Goal: Communication & Community: Answer question/provide support

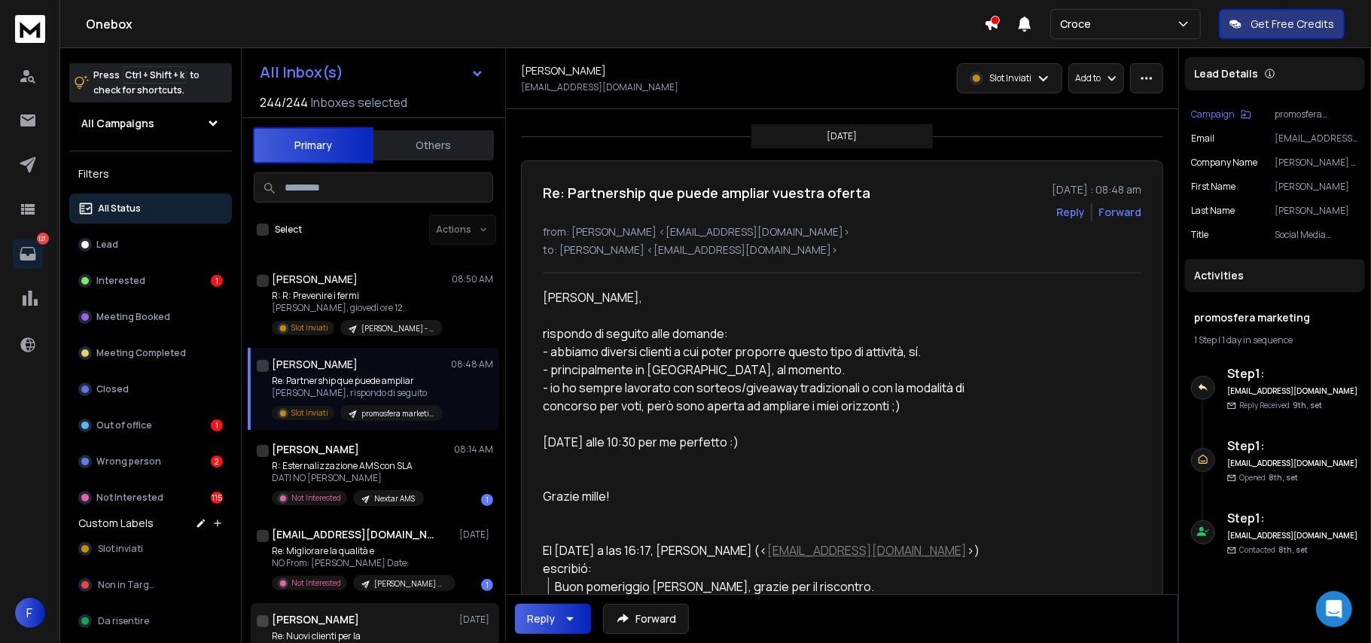
scroll to position [115, 0]
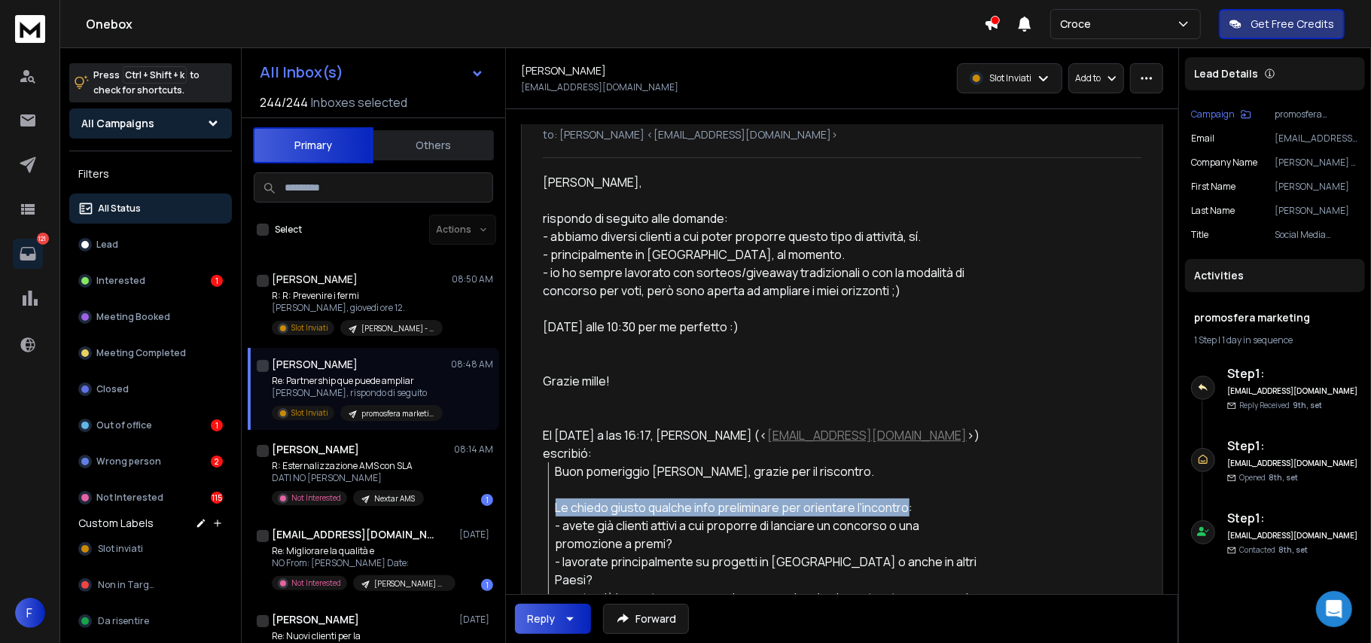
click at [187, 121] on button "All Campaigns" at bounding box center [150, 123] width 163 height 30
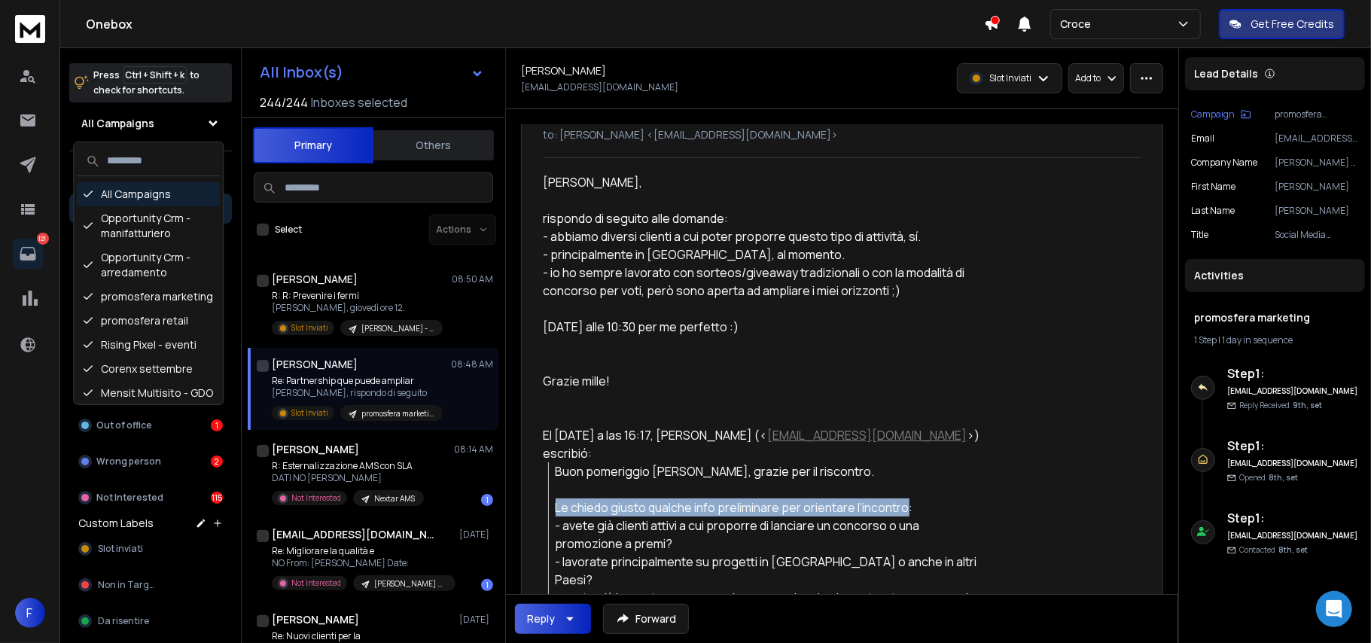
click at [152, 196] on div "All Campaigns" at bounding box center [148, 194] width 143 height 24
click at [155, 194] on div "All Campaigns" at bounding box center [148, 194] width 143 height 24
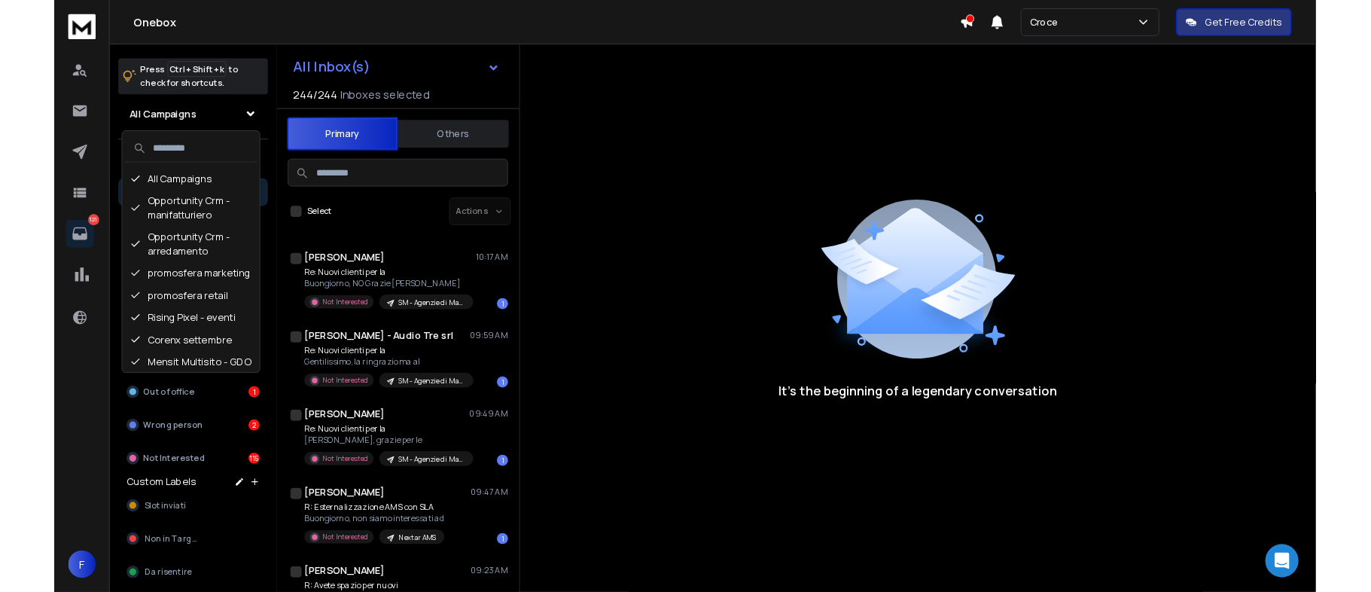
scroll to position [0, 0]
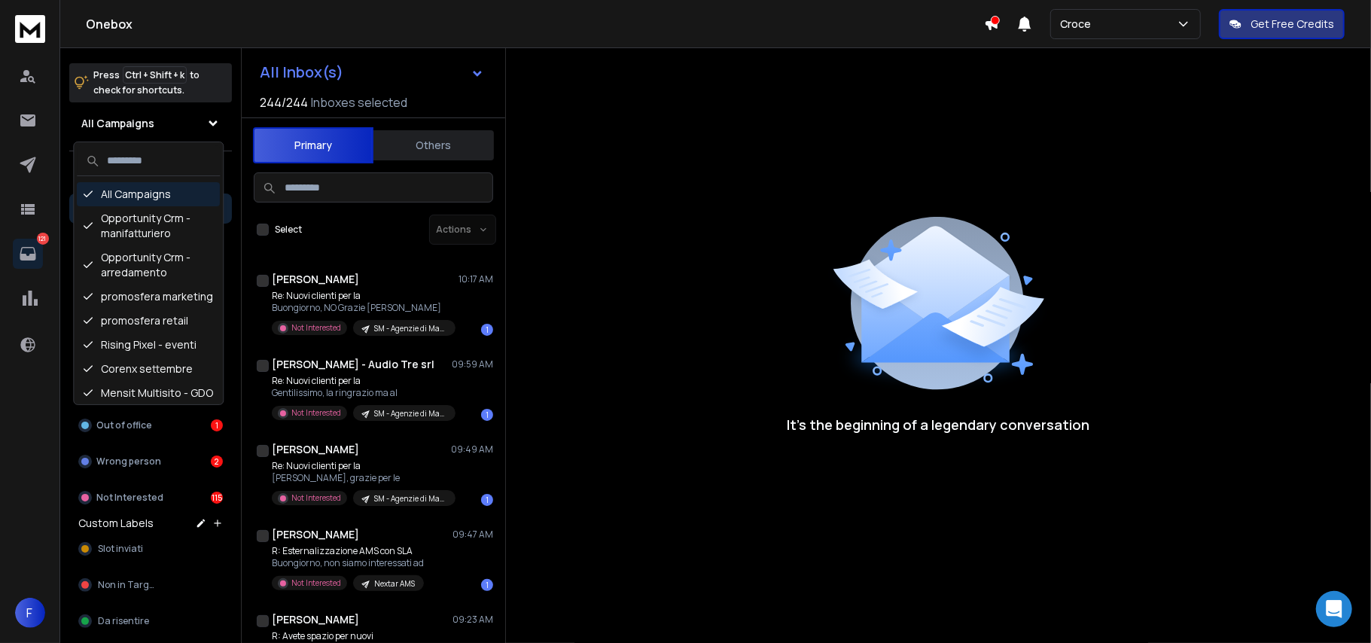
click at [149, 191] on div "All Campaigns" at bounding box center [148, 194] width 143 height 24
click at [191, 230] on div "Opportunity Crm - manifatturiero" at bounding box center [148, 225] width 143 height 39
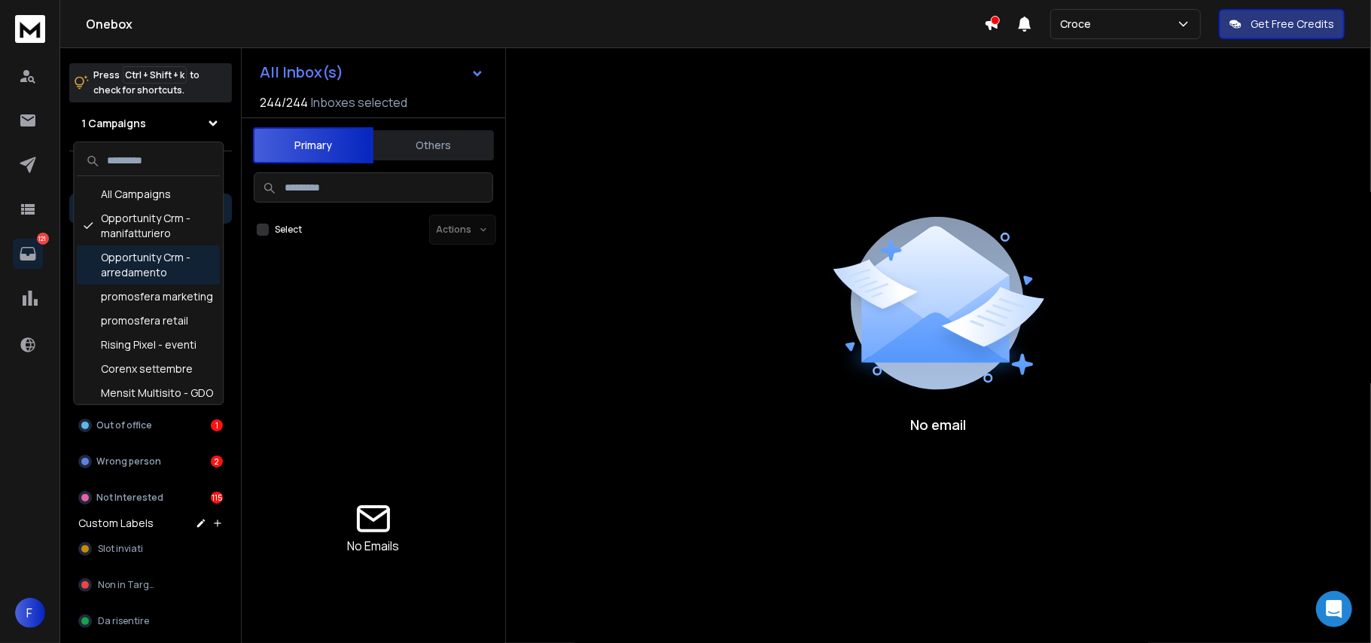
click at [181, 276] on div "Opportunity Crm - arredamento" at bounding box center [148, 264] width 143 height 39
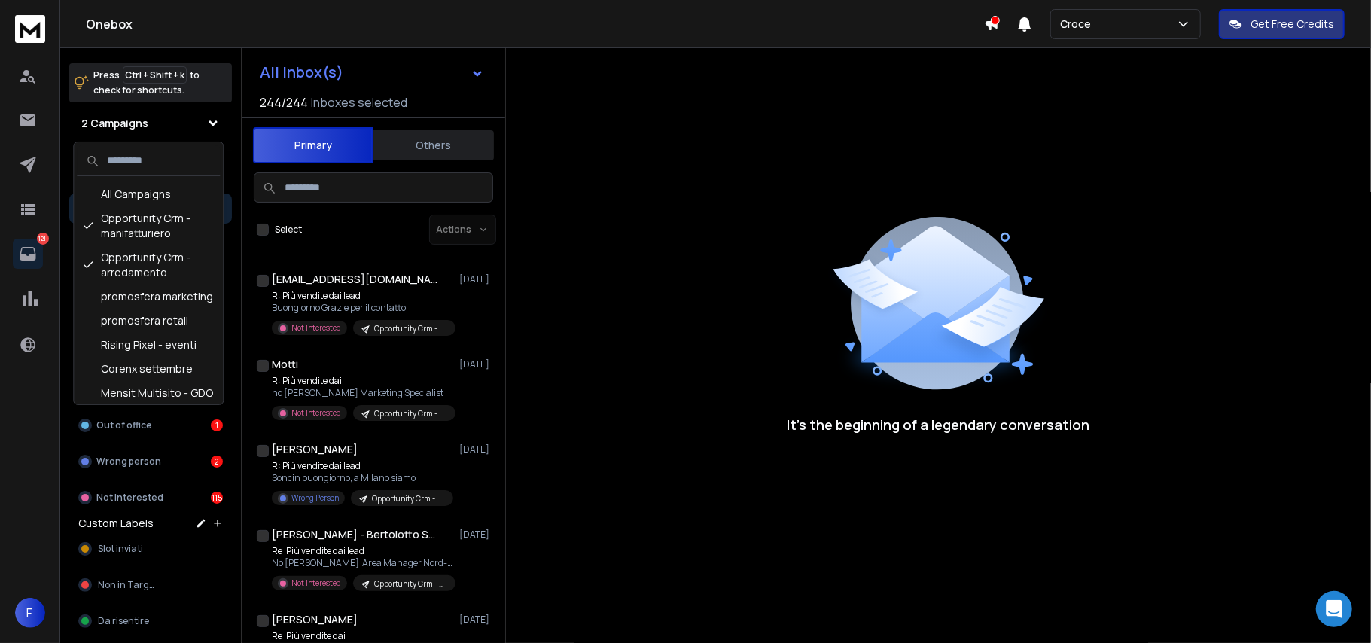
click at [598, 350] on div "It’s the beginning of a legendary conversation" at bounding box center [938, 321] width 865 height 547
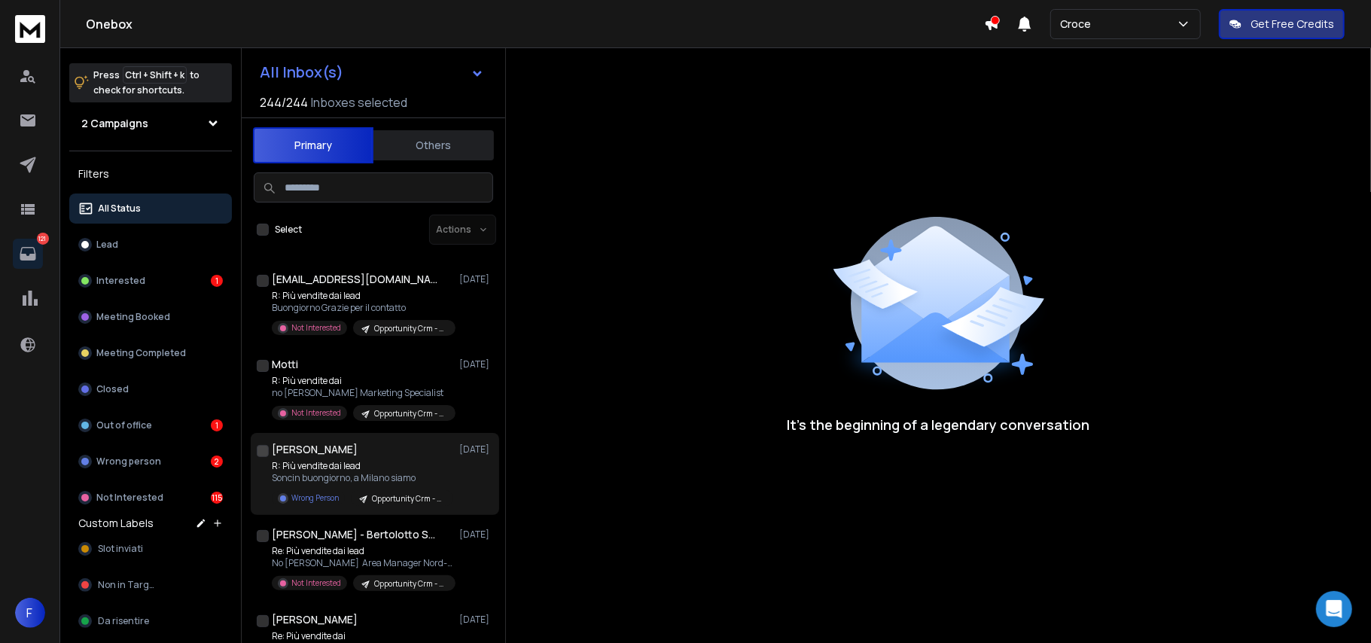
click at [443, 447] on div "[PERSON_NAME] [DATE]" at bounding box center [382, 449] width 221 height 15
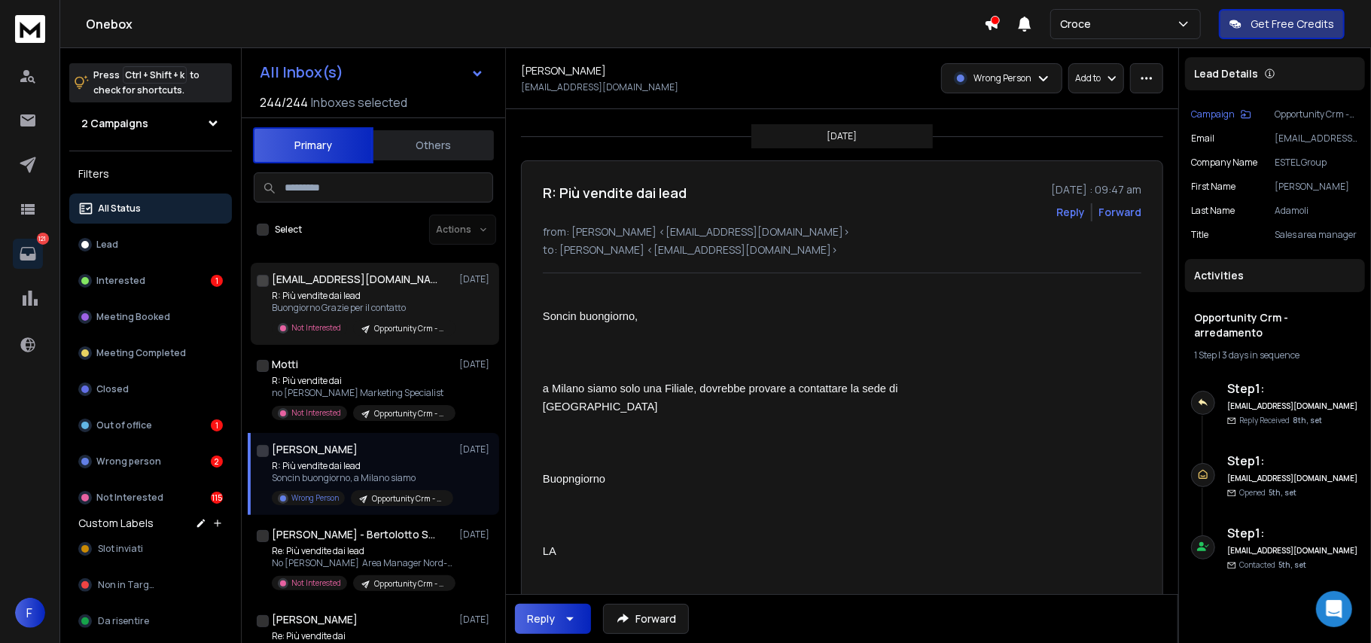
click at [423, 286] on div "[EMAIL_ADDRESS][DOMAIN_NAME] [DATE]" at bounding box center [382, 279] width 221 height 15
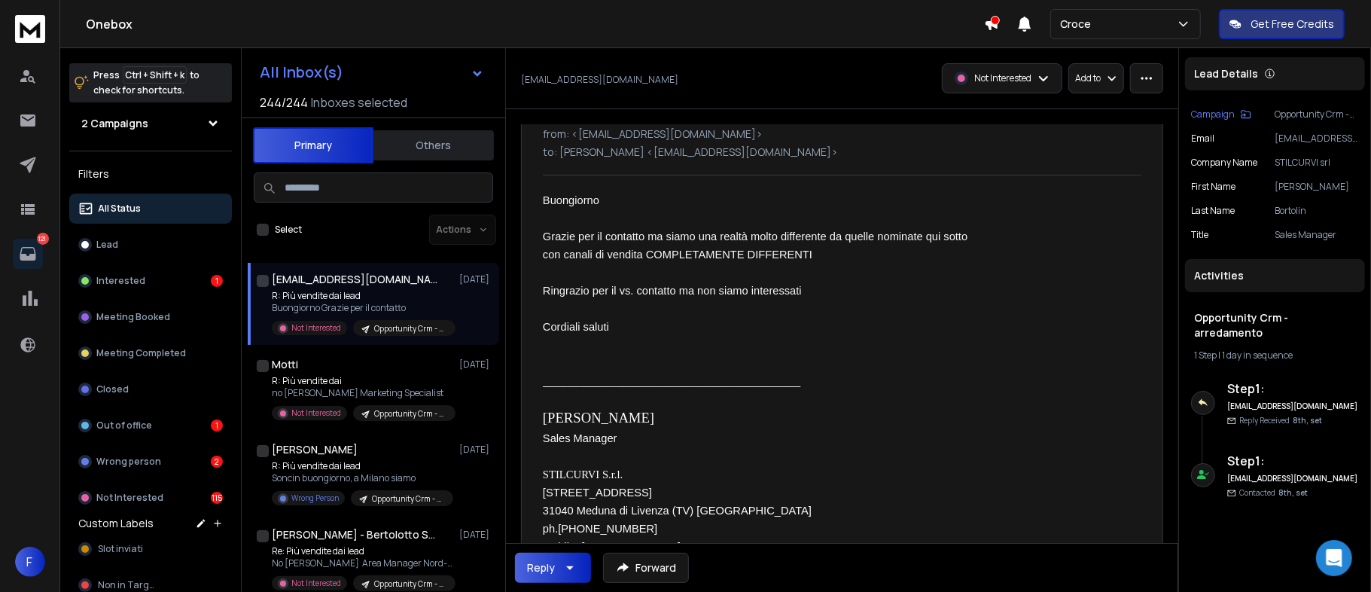
scroll to position [91, 0]
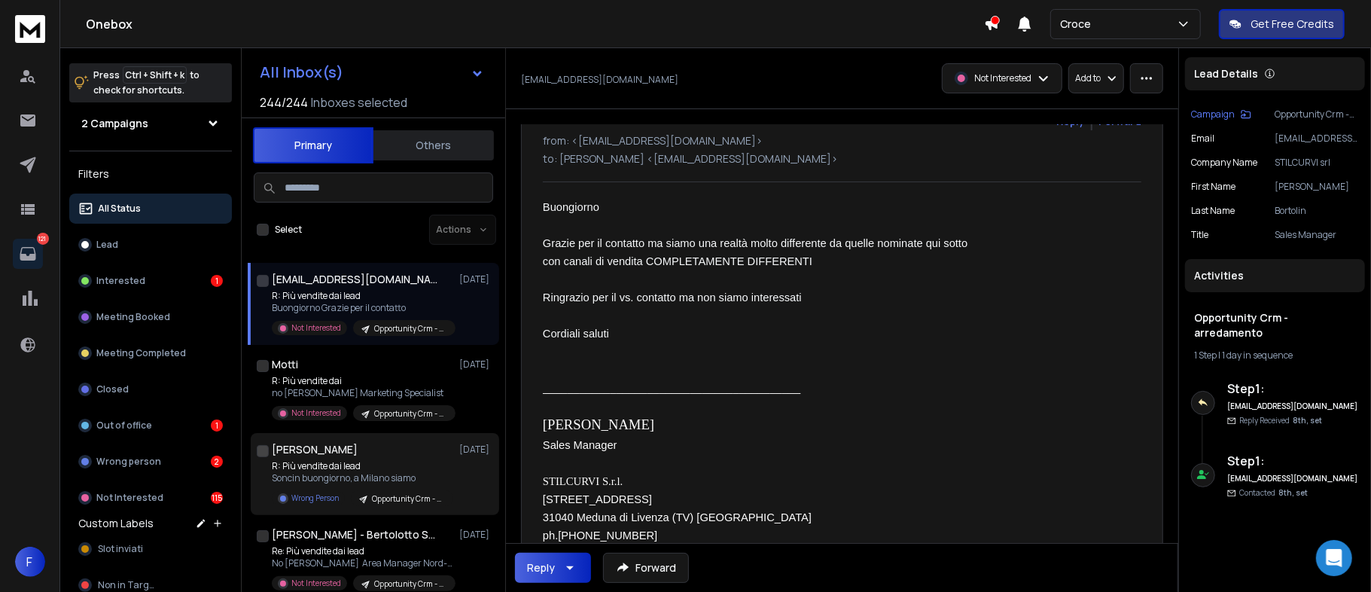
click at [397, 489] on div "R: Più vendite dai lead Soncin buongiorno, a Milano siamo Wrong Person Opportun…" at bounding box center [362, 483] width 181 height 46
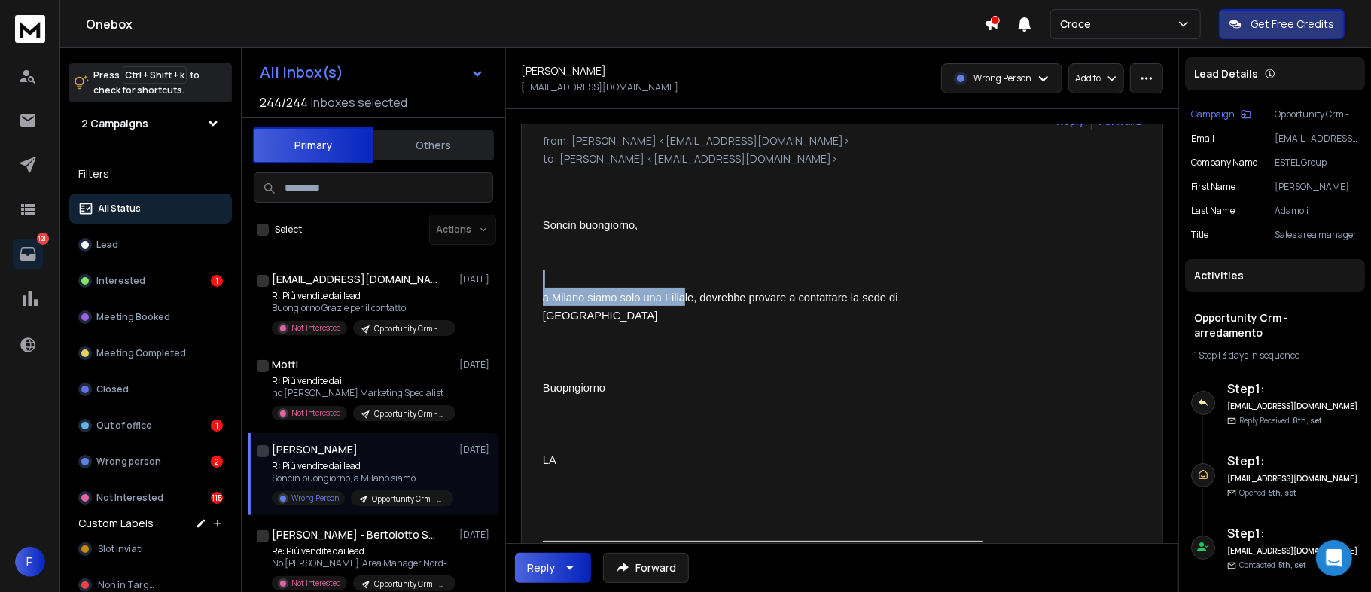
drag, startPoint x: 684, startPoint y: 298, endPoint x: 971, endPoint y: 286, distance: 287.1
click at [901, 295] on span "a Milano siamo solo una Filiale, dovrebbe provare a contattare la sede di [GEOG…" at bounding box center [722, 306] width 358 height 30
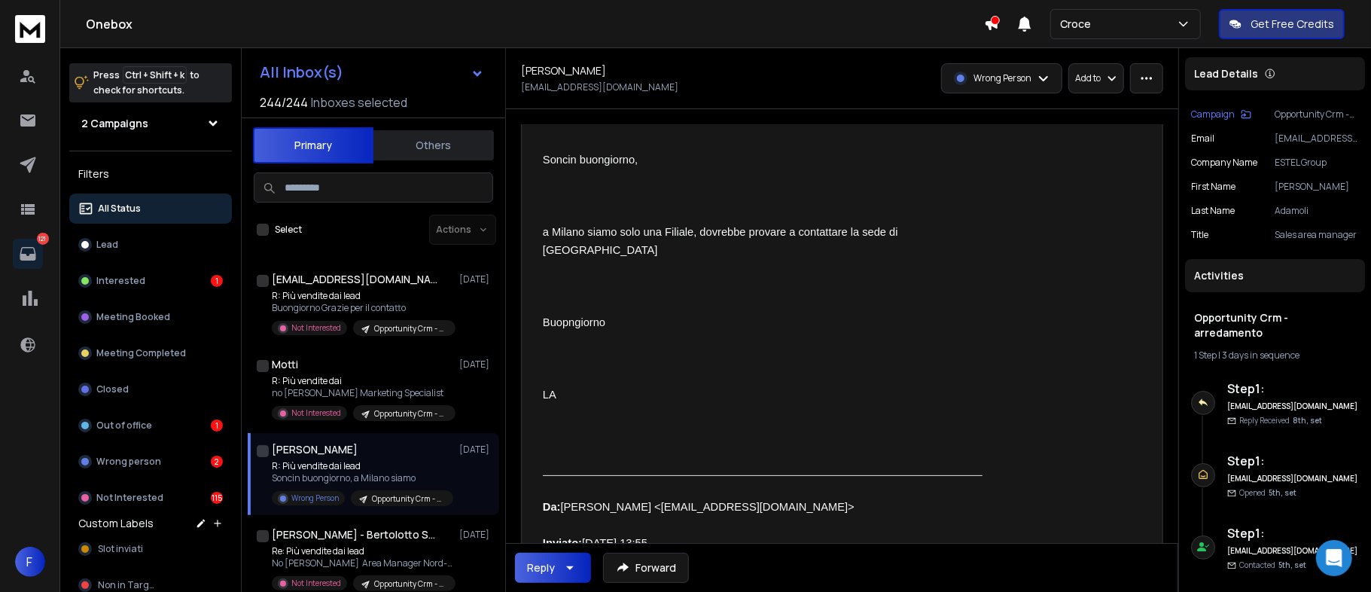
scroll to position [0, 0]
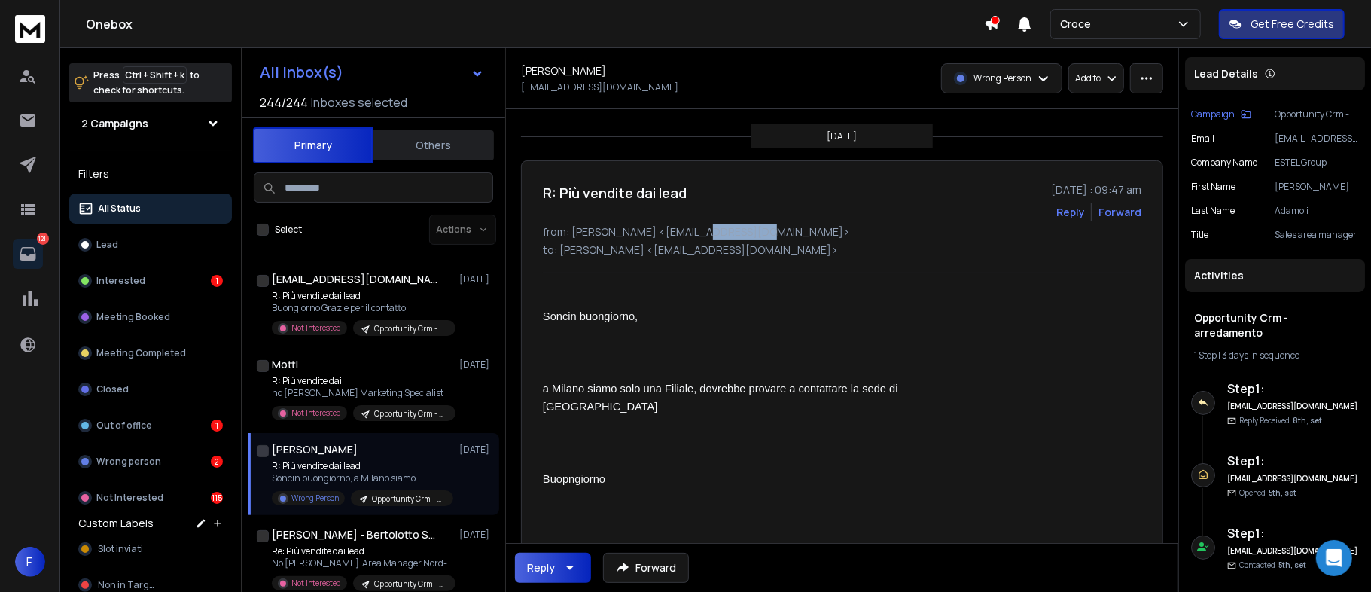
drag, startPoint x: 694, startPoint y: 233, endPoint x: 763, endPoint y: 233, distance: 69.3
click at [763, 233] on p "from: [PERSON_NAME] <[EMAIL_ADDRESS][DOMAIN_NAME]>" at bounding box center [842, 231] width 598 height 15
click at [622, 318] on span "Soncin buongiorno," at bounding box center [590, 316] width 95 height 12
drag, startPoint x: 568, startPoint y: 232, endPoint x: 632, endPoint y: 233, distance: 64.8
click at [632, 233] on p "from: [PERSON_NAME] <[EMAIL_ADDRESS][DOMAIN_NAME]>" at bounding box center [842, 231] width 598 height 15
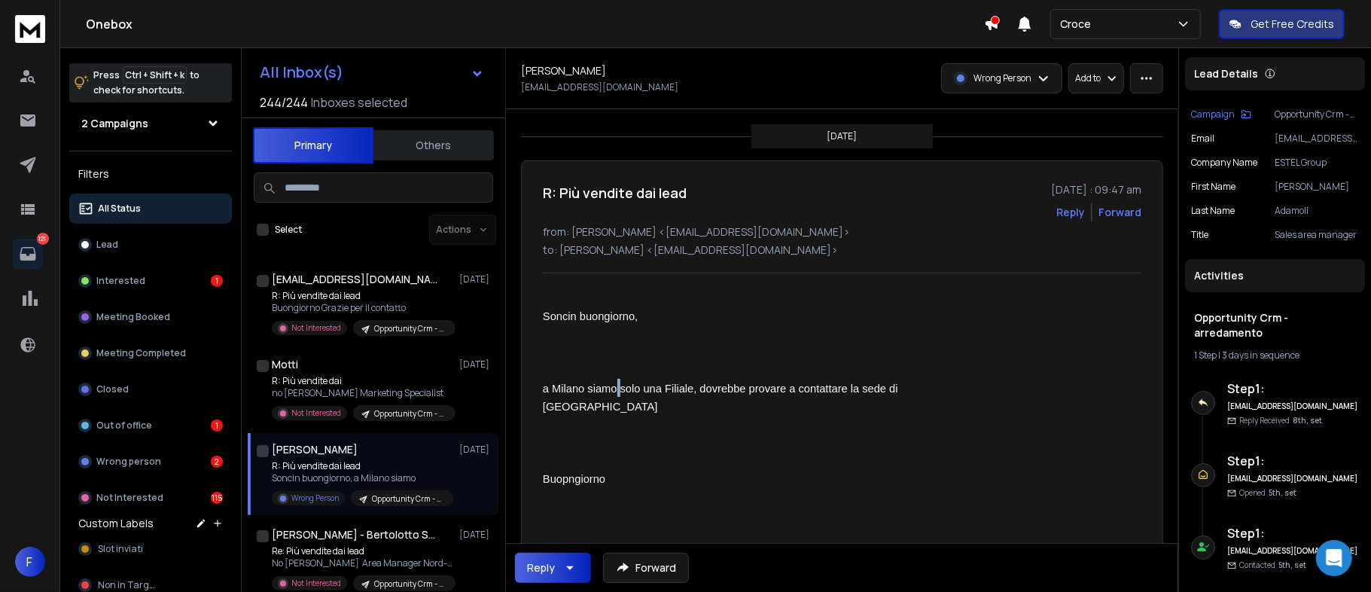
click at [621, 391] on span "a Milano siamo solo una Filiale, dovrebbe provare a contattare la sede di [GEOG…" at bounding box center [722, 397] width 358 height 30
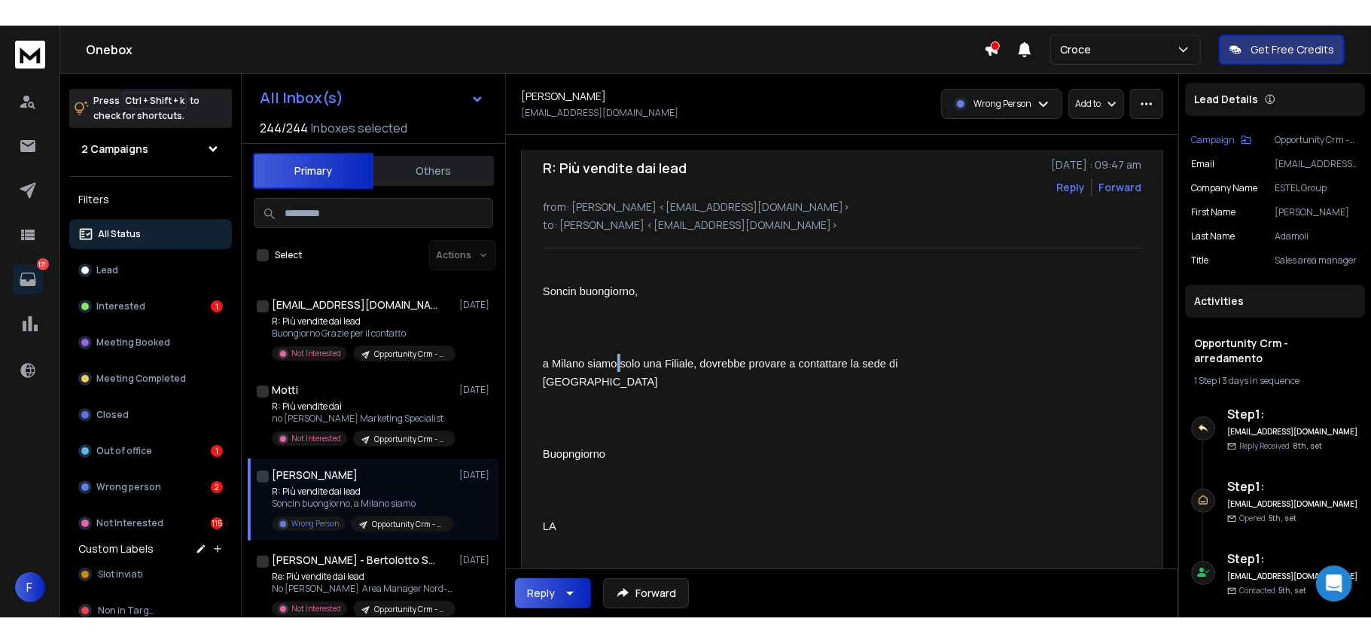
scroll to position [51, 0]
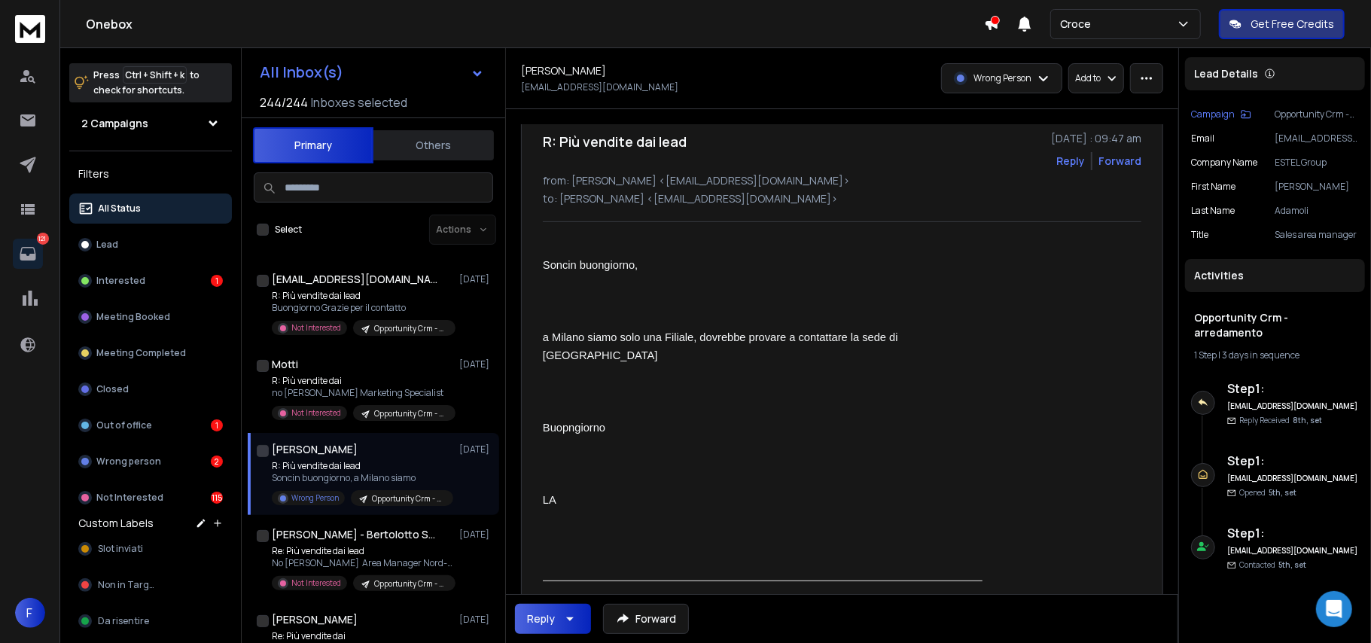
click at [593, 340] on span "a Milano siamo solo una Filiale, dovrebbe provare a contattare la sede di [GEOG…" at bounding box center [722, 346] width 358 height 30
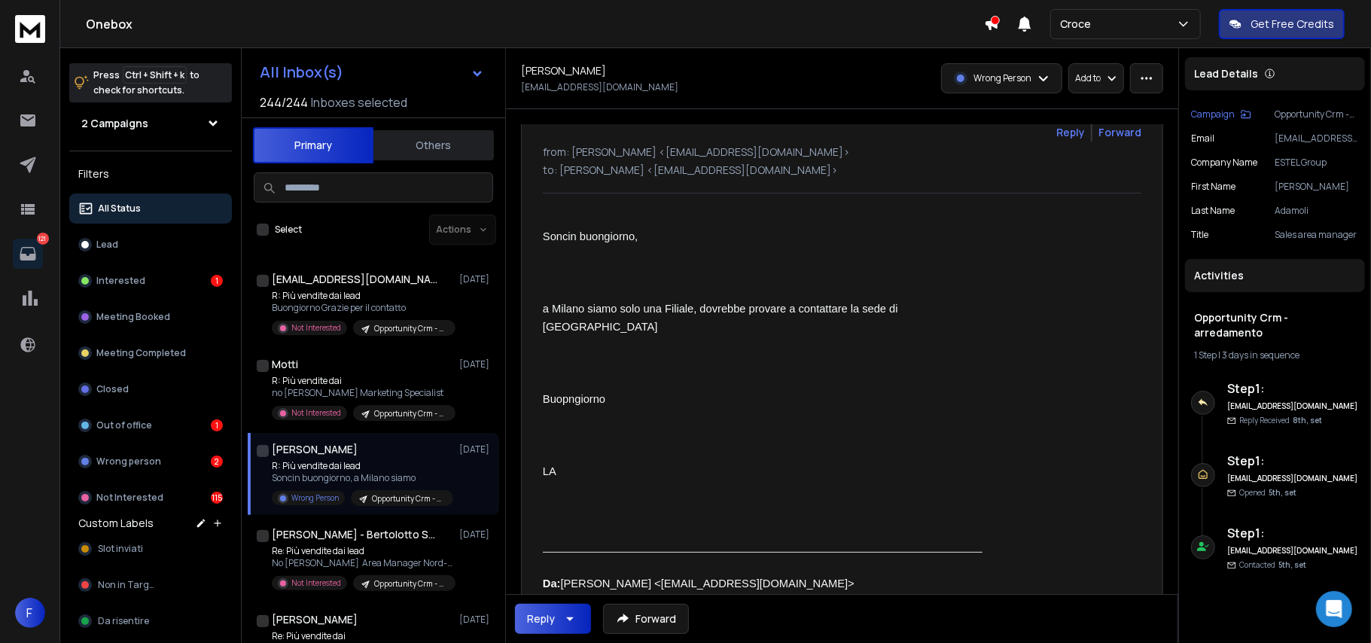
scroll to position [0, 0]
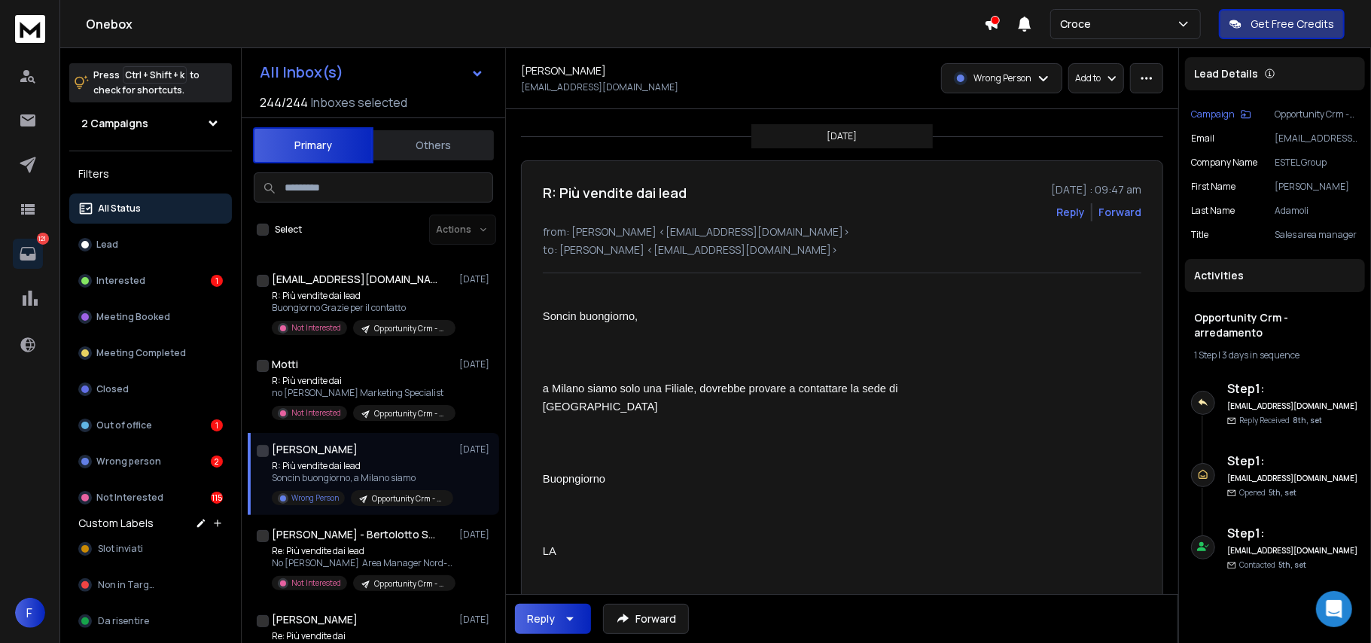
click at [741, 386] on span "a Milano siamo solo una Filiale, dovrebbe provare a contattare la sede di [GEOG…" at bounding box center [722, 397] width 358 height 30
